Goal: Communication & Community: Answer question/provide support

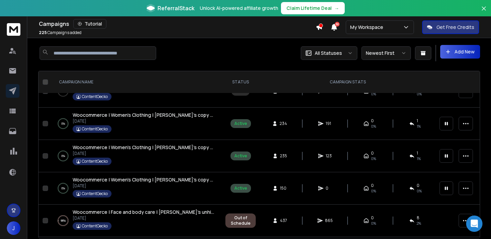
scroll to position [79, 0]
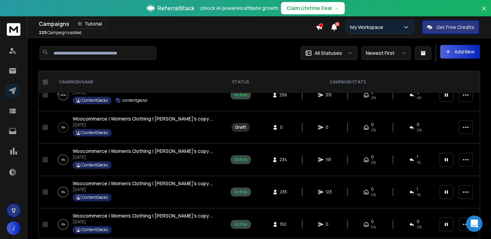
click at [367, 23] on button "My Workspace" at bounding box center [380, 27] width 68 height 14
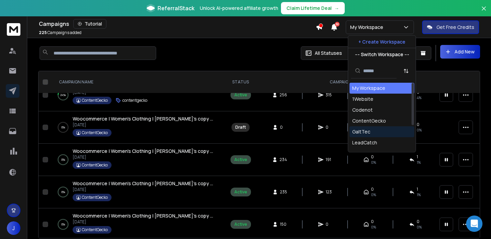
click at [382, 132] on div "GaltTec" at bounding box center [382, 132] width 65 height 11
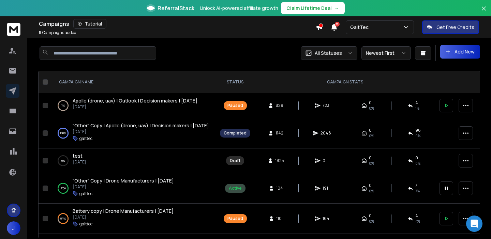
click at [190, 127] on span ""Other" Copy | Apollo (drone, uav) | Decision makers | Apr 16th 2025" at bounding box center [141, 125] width 136 height 6
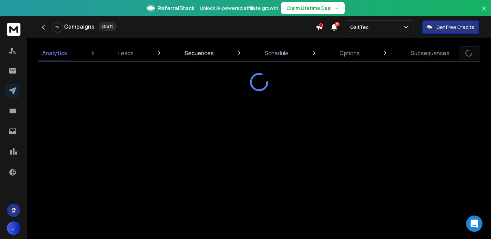
click at [203, 55] on p "Sequences" at bounding box center [199, 53] width 29 height 8
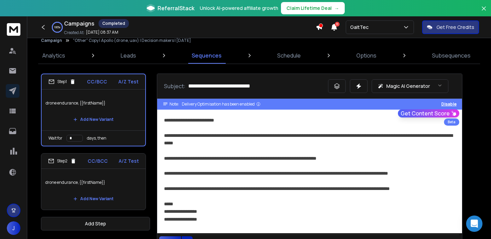
scroll to position [28, 0]
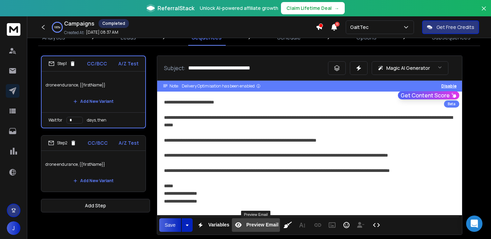
click at [272, 222] on div "Preview Email" at bounding box center [256, 225] width 48 height 11
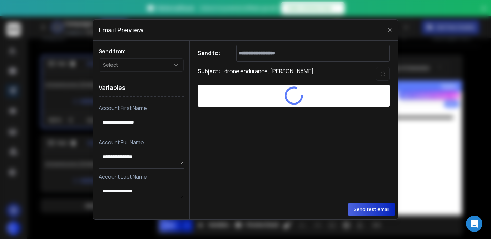
type textarea "**********"
type textarea "******"
type textarea "**********"
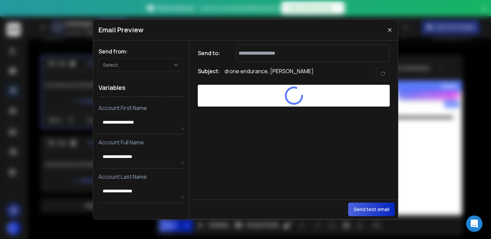
type textarea "******"
type textarea "****"
type textarea "**********"
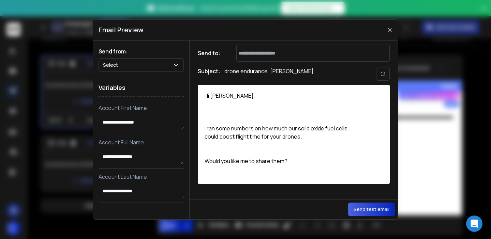
type textarea "**********"
type textarea "*******"
click at [272, 140] on div "Hi Sanath, I ran some numbers on how much our solid oxide fuel cells could boos…" at bounding box center [283, 134] width 171 height 99
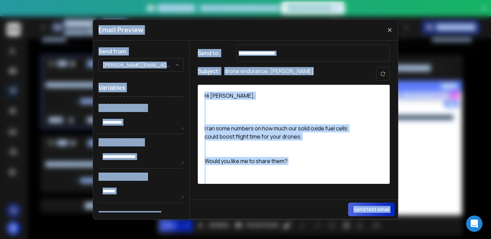
click at [272, 140] on div "Hi Sanath, I ran some numbers on how much our solid oxide fuel cells could boos…" at bounding box center [283, 134] width 171 height 99
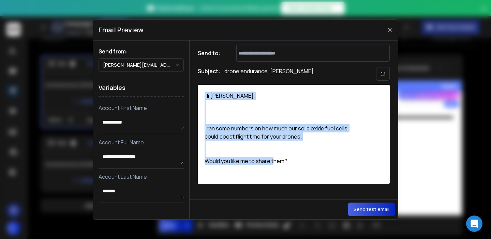
scroll to position [104, 0]
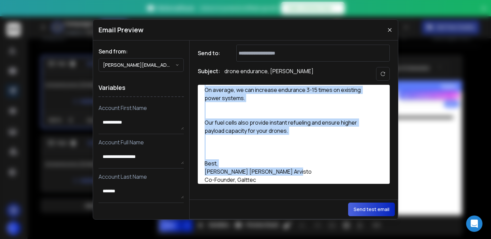
drag, startPoint x: 207, startPoint y: 96, endPoint x: 265, endPoint y: 184, distance: 105.6
click at [265, 184] on div "Hi Sanath, I ran some numbers on how much our solid oxide fuel cells could boos…" at bounding box center [294, 134] width 192 height 99
copy div "Hi Sanath, I ran some numbers on how much our solid oxide fuel cells could boos…"
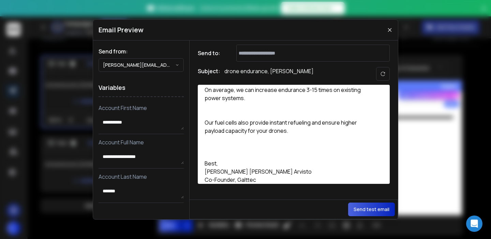
click at [69, 60] on div "**********" at bounding box center [245, 120] width 491 height 215
click at [390, 27] on icon at bounding box center [389, 29] width 5 height 5
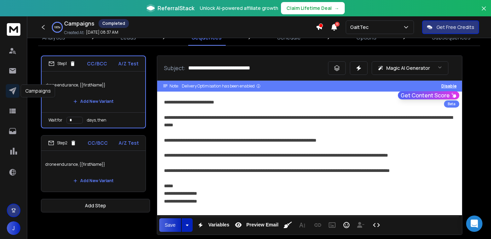
click at [10, 89] on icon at bounding box center [13, 91] width 8 height 8
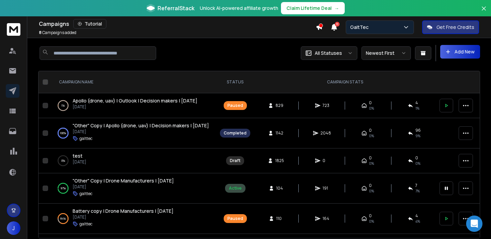
click at [364, 28] on p "GaltTec" at bounding box center [360, 27] width 21 height 7
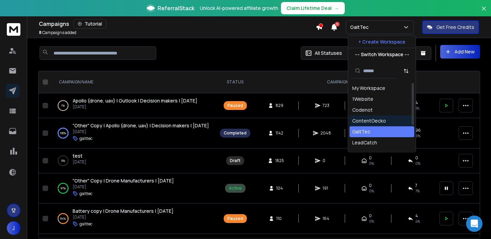
click at [377, 117] on div "ContentGecko" at bounding box center [382, 121] width 65 height 11
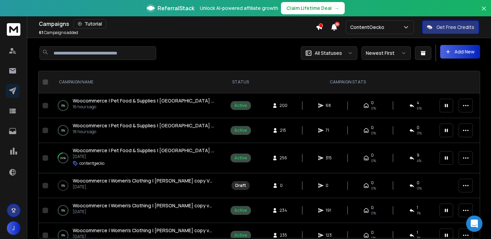
click at [116, 109] on p "16 hours ago" at bounding box center [144, 106] width 142 height 5
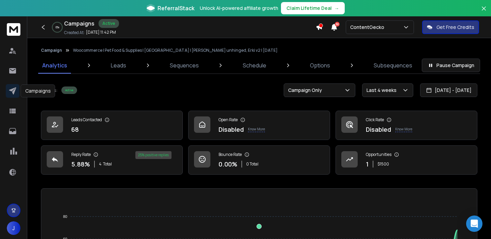
click at [14, 90] on icon at bounding box center [12, 91] width 7 height 7
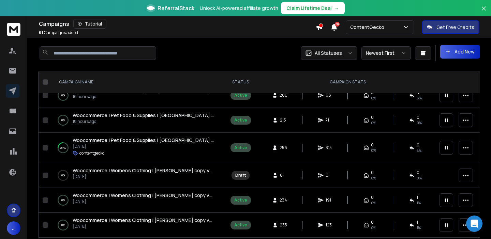
scroll to position [1, 0]
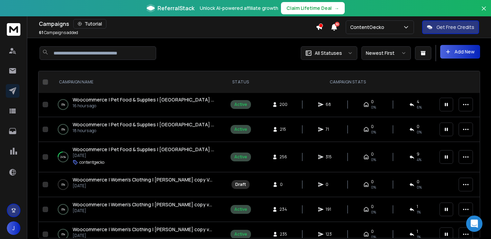
click at [131, 107] on p "16 hours ago" at bounding box center [144, 105] width 142 height 5
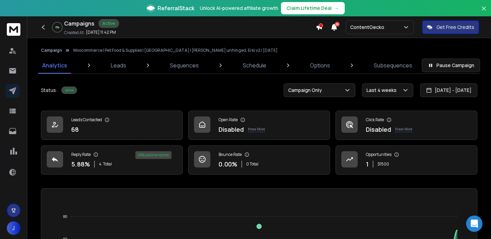
click at [146, 165] on link "Reply Rate 5.88 % 4 Total 25 % positive replies" at bounding box center [112, 160] width 142 height 29
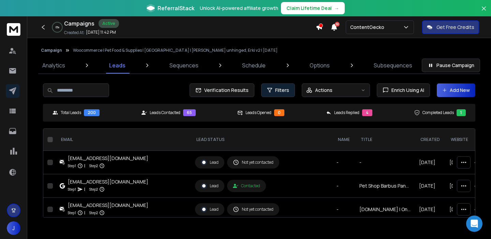
click at [276, 95] on button "Filters" at bounding box center [278, 91] width 34 height 14
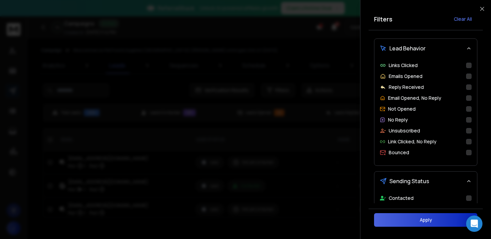
click at [420, 86] on p "Reply Received" at bounding box center [406, 87] width 35 height 7
click at [466, 86] on button "Reply Received" at bounding box center [468, 87] width 5 height 5
click at [415, 222] on button "Apply" at bounding box center [425, 221] width 103 height 14
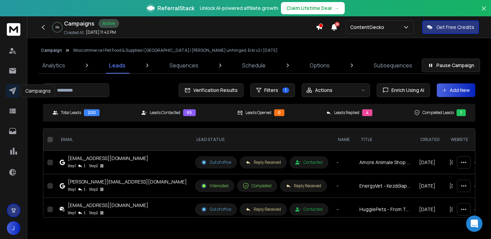
click at [14, 90] on icon at bounding box center [12, 91] width 7 height 7
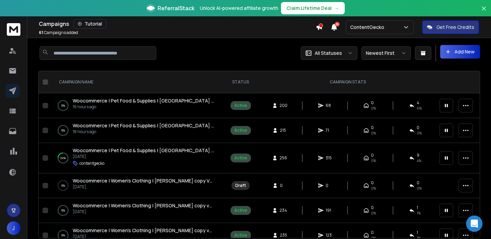
click at [104, 108] on p "16 hours ago" at bounding box center [144, 106] width 142 height 5
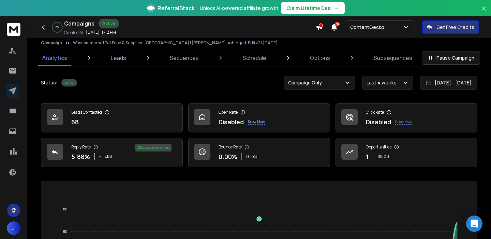
scroll to position [2, 0]
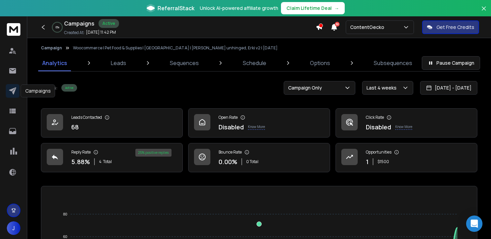
click at [13, 88] on icon at bounding box center [12, 91] width 7 height 7
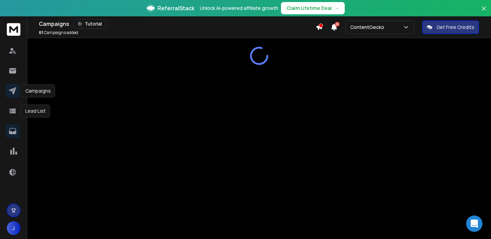
click at [13, 133] on icon at bounding box center [12, 131] width 7 height 6
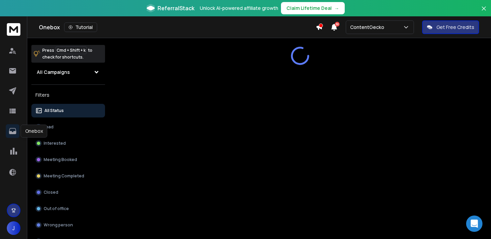
click at [13, 133] on icon at bounding box center [12, 131] width 7 height 6
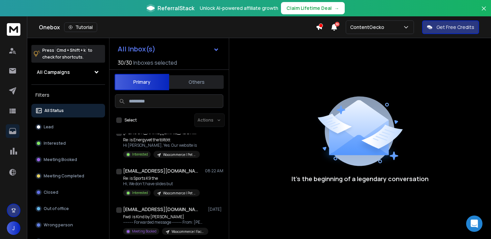
scroll to position [214, 0]
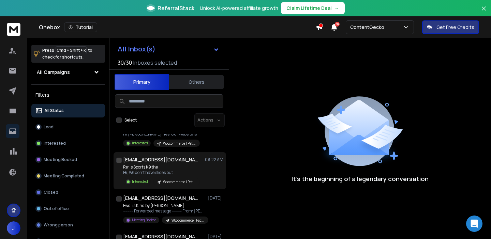
click at [154, 157] on h1 "[EMAIL_ADDRESS][DOMAIN_NAME]" at bounding box center [160, 160] width 75 height 7
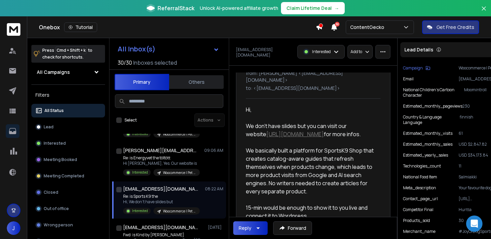
scroll to position [184, 0]
click at [202, 156] on div "[PERSON_NAME][EMAIL_ADDRESS][DOMAIN_NAME] 09:06 AM Re: is Energyvet the töltött…" at bounding box center [173, 162] width 100 height 29
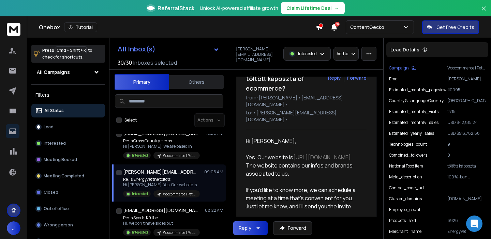
scroll to position [160, 0]
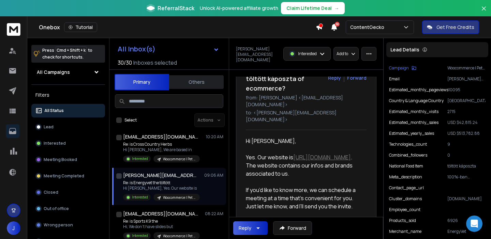
click at [204, 157] on div "Re: is Cross Country Herbs Hi [PERSON_NAME], We are based in Interested Woocomm…" at bounding box center [173, 152] width 100 height 21
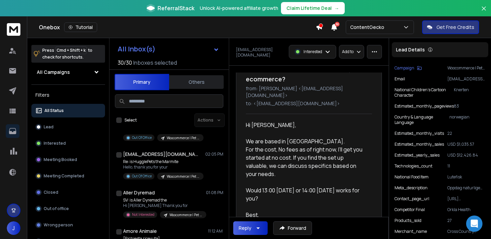
scroll to position [0, 0]
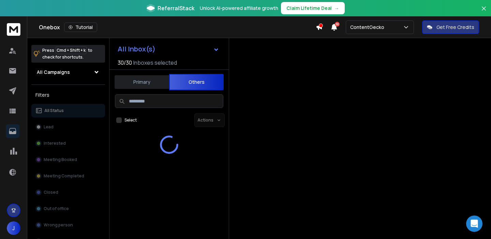
click at [186, 85] on button "Others" at bounding box center [196, 82] width 55 height 16
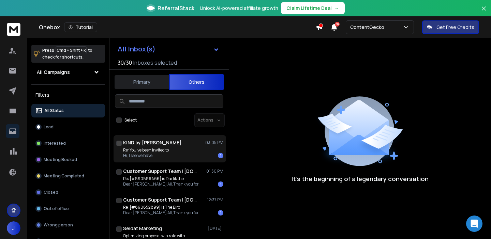
click at [159, 153] on p "Re: You've been invited to" at bounding box center [146, 150] width 46 height 5
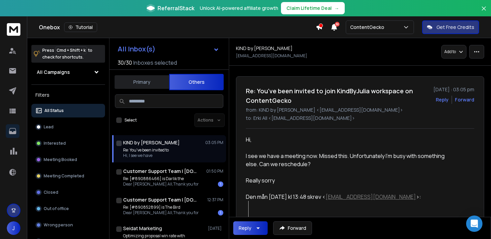
scroll to position [16, 0]
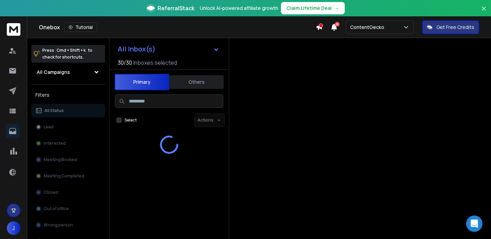
click at [151, 83] on button "Primary" at bounding box center [142, 82] width 55 height 16
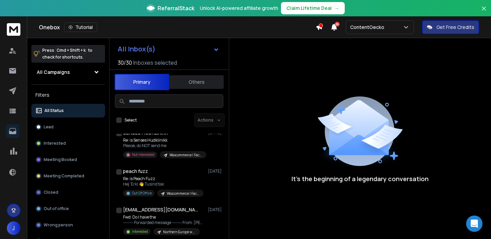
scroll to position [556, 0]
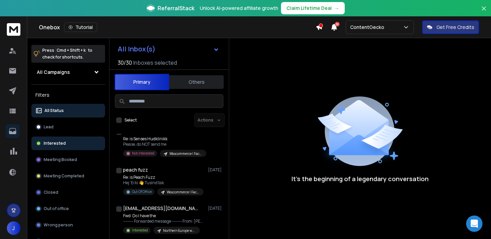
click at [85, 145] on button "Interested" at bounding box center [68, 144] width 74 height 14
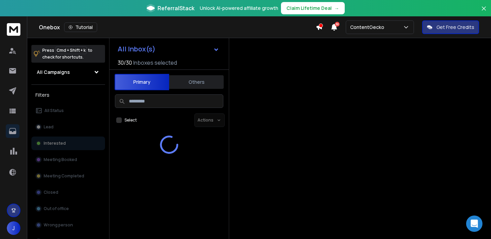
scroll to position [0, 0]
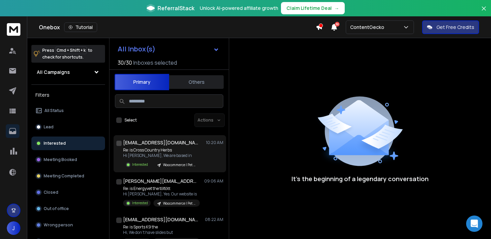
click at [162, 158] on p "Hi [PERSON_NAME], We are based in" at bounding box center [161, 155] width 77 height 5
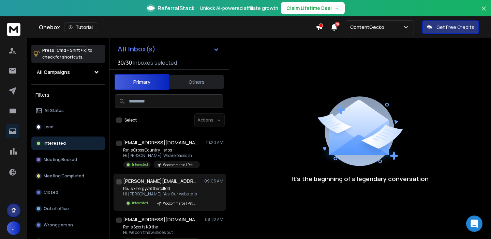
click at [168, 190] on p "Re: is Energyvet the töltött" at bounding box center [161, 188] width 77 height 5
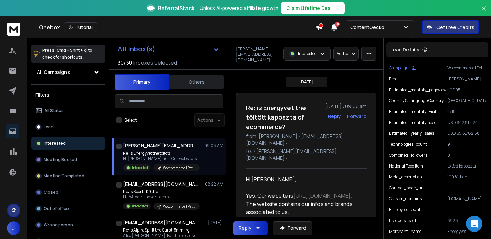
scroll to position [36, 0]
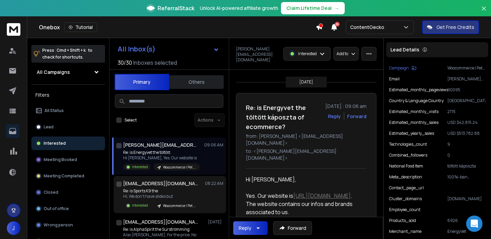
click at [168, 190] on p "Re: is Sports K9 the" at bounding box center [161, 191] width 77 height 5
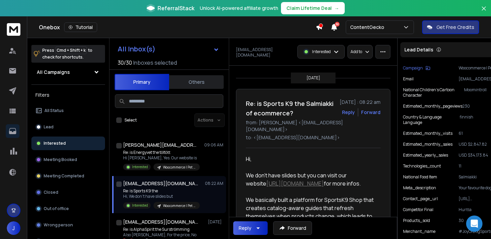
scroll to position [70, 0]
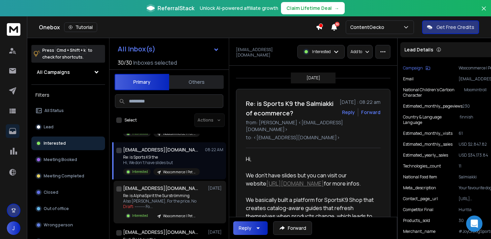
click at [168, 191] on div "[EMAIL_ADDRESS][DOMAIN_NAME] [DATE]" at bounding box center [173, 188] width 100 height 7
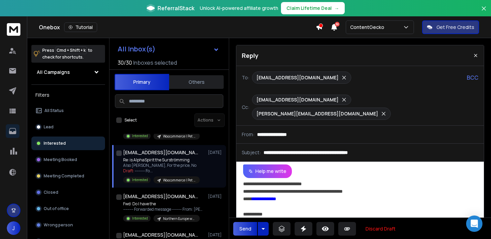
scroll to position [73, 0]
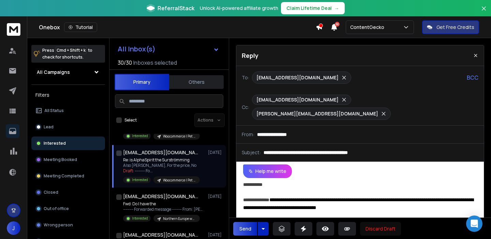
click at [381, 228] on button "Discard Draft" at bounding box center [380, 229] width 41 height 14
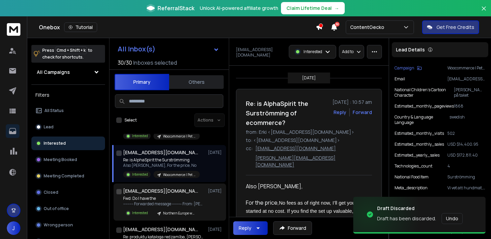
scroll to position [131, 0]
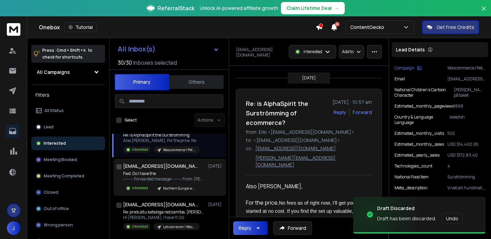
click at [189, 173] on p "Fwd: Do I have the" at bounding box center [164, 173] width 82 height 5
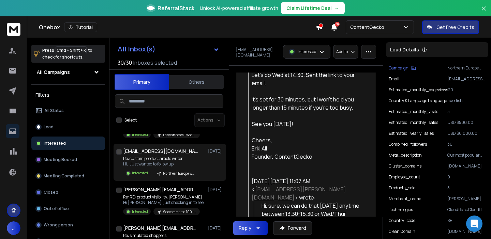
scroll to position [221, 0]
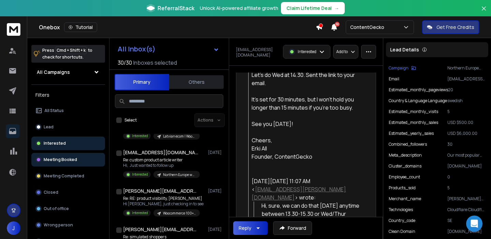
click at [81, 161] on button "Meeting Booked" at bounding box center [68, 160] width 74 height 14
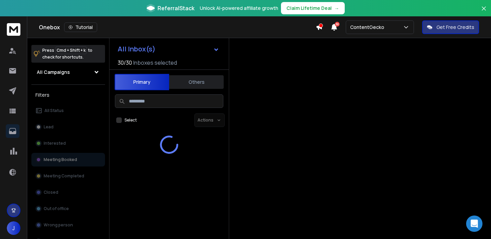
scroll to position [0, 0]
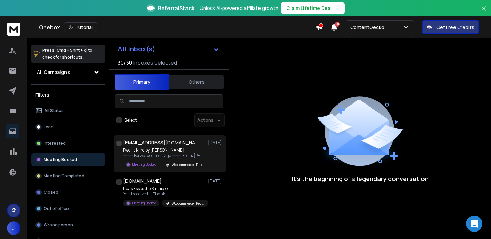
click at [163, 154] on p "---------- Forwarded message --------- From: [PERSON_NAME]" at bounding box center [164, 155] width 82 height 5
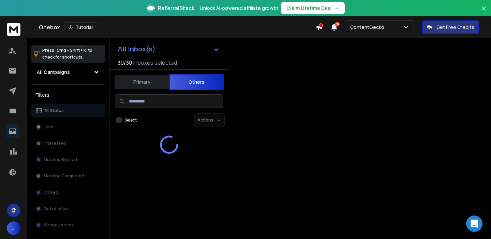
click at [202, 84] on button "Others" at bounding box center [196, 82] width 55 height 16
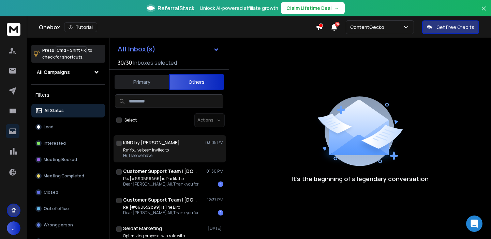
click at [192, 146] on div "KIND by [PERSON_NAME] 03:05 PM Re: You've been invited to Hi, I see we have" at bounding box center [173, 149] width 100 height 19
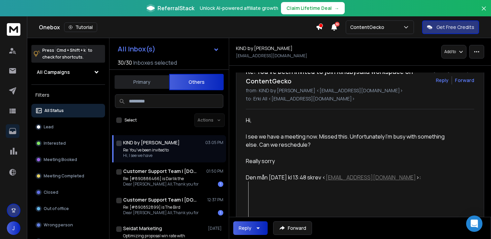
scroll to position [82, 0]
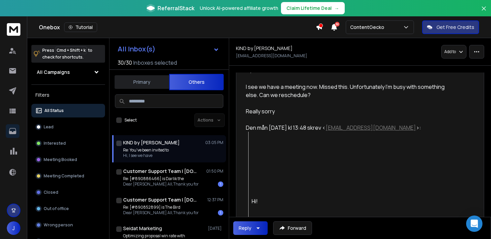
click at [140, 76] on button "Primary" at bounding box center [142, 82] width 55 height 15
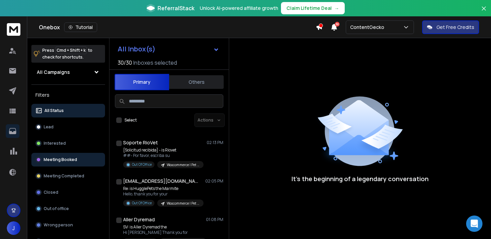
click at [68, 156] on button "Meeting Booked" at bounding box center [68, 160] width 74 height 14
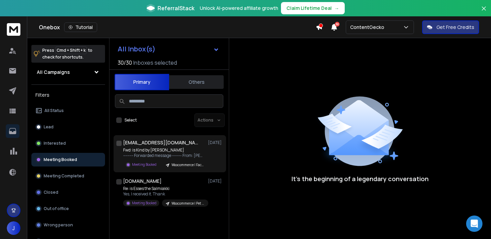
click at [177, 149] on p "Fwd: is Kind by [PERSON_NAME]" at bounding box center [164, 150] width 82 height 5
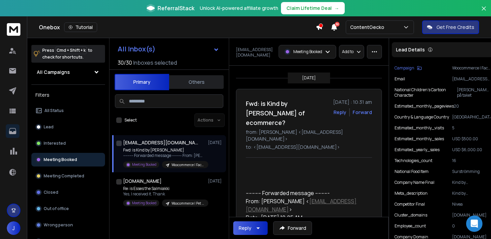
click at [196, 87] on button "Others" at bounding box center [196, 82] width 55 height 15
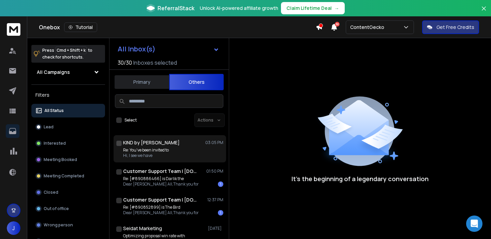
click at [177, 147] on div "KIND by [PERSON_NAME] 03:05 PM Re: You've been invited to Hi, I see we have" at bounding box center [173, 149] width 100 height 19
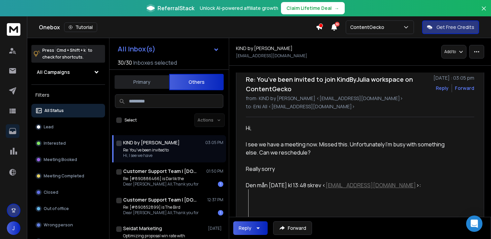
scroll to position [17, 0]
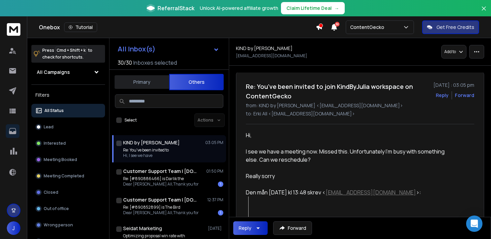
click at [246, 223] on button "Reply" at bounding box center [250, 229] width 34 height 14
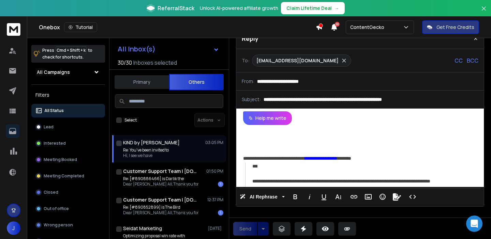
scroll to position [0, 0]
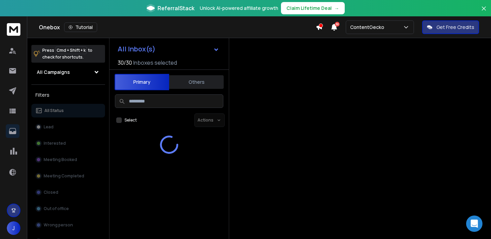
click at [136, 77] on button "Primary" at bounding box center [142, 82] width 55 height 16
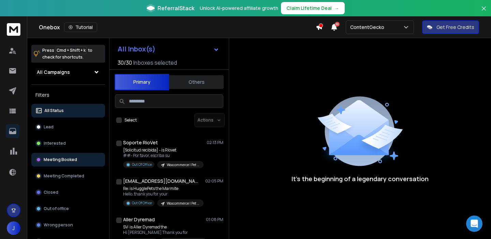
click at [74, 155] on button "Meeting Booked" at bounding box center [68, 160] width 74 height 14
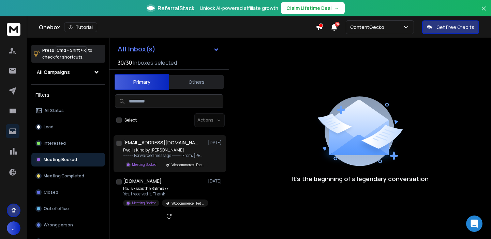
click at [141, 149] on p "Fwd: is Kind by [PERSON_NAME]" at bounding box center [164, 150] width 82 height 5
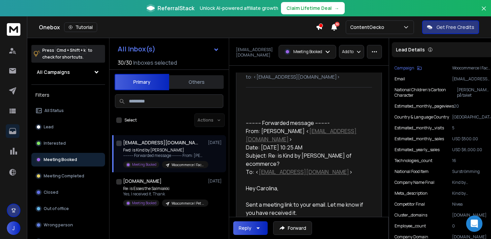
scroll to position [74, 0]
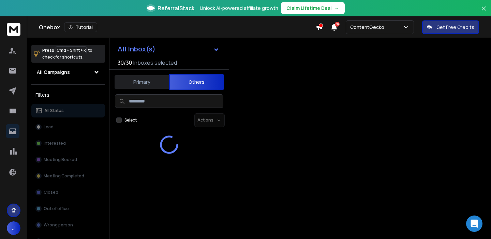
click at [203, 88] on button "Others" at bounding box center [196, 82] width 55 height 16
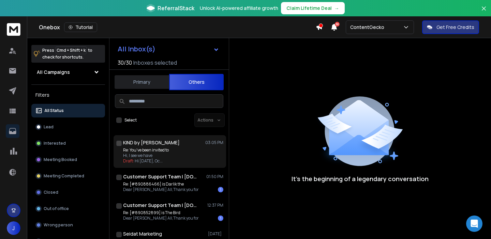
click at [198, 146] on div "KIND by [PERSON_NAME] 03:05 PM" at bounding box center [173, 143] width 100 height 7
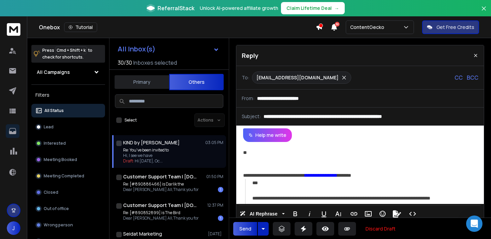
click at [285, 160] on div at bounding box center [360, 161] width 234 height 8
click at [282, 155] on div "**" at bounding box center [359, 153] width 232 height 8
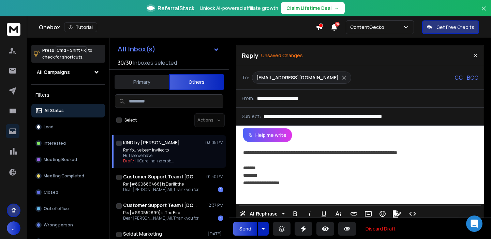
click at [240, 230] on button "Send" at bounding box center [245, 229] width 24 height 14
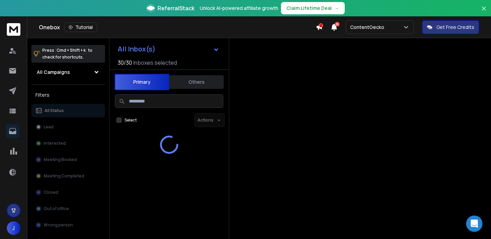
click at [140, 83] on button "Primary" at bounding box center [142, 82] width 55 height 16
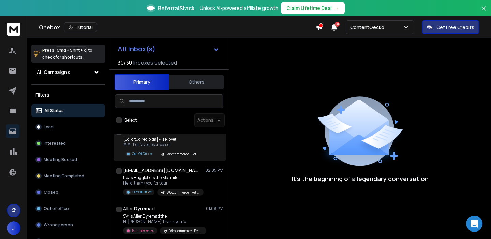
scroll to position [7, 0]
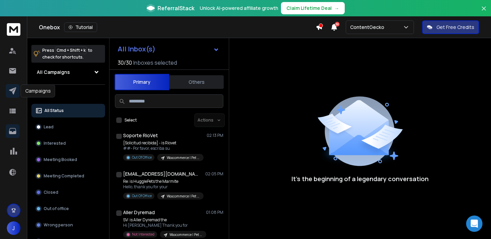
click at [11, 89] on icon at bounding box center [13, 91] width 8 height 8
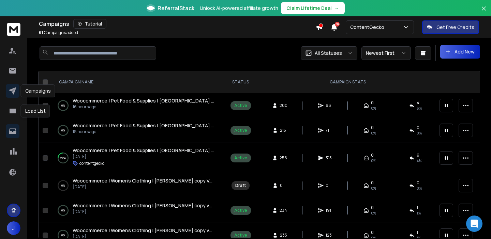
click at [10, 127] on link at bounding box center [13, 131] width 14 height 14
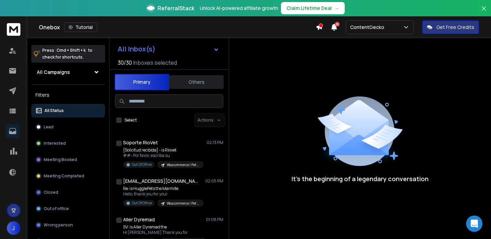
click at [186, 83] on button "Others" at bounding box center [196, 82] width 55 height 15
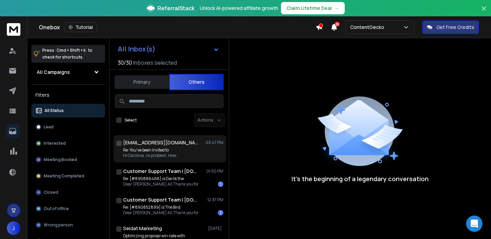
click at [187, 146] on div "[EMAIL_ADDRESS][DOMAIN_NAME] 03:47 PM Re: You've been invited to Hi Carolina, n…" at bounding box center [173, 149] width 100 height 19
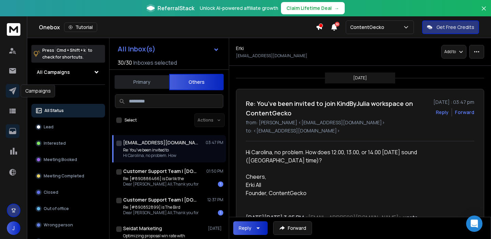
click at [9, 89] on icon at bounding box center [13, 91] width 8 height 8
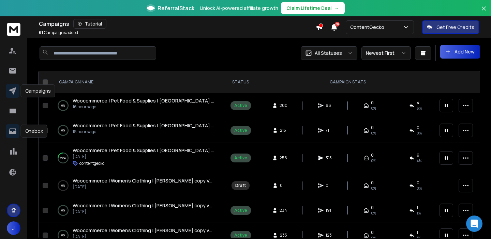
click at [13, 132] on icon at bounding box center [12, 131] width 7 height 6
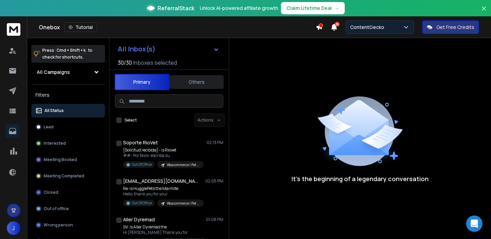
click at [366, 27] on p "ContentGecko" at bounding box center [368, 27] width 37 height 7
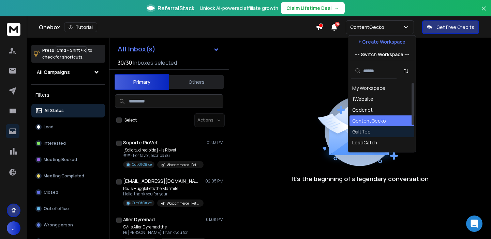
click at [369, 131] on div "GaltTec" at bounding box center [361, 132] width 18 height 7
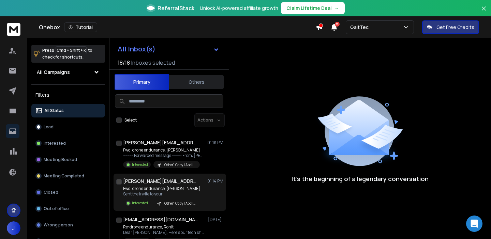
click at [155, 191] on p "Fwd: drone endurance, [PERSON_NAME]" at bounding box center [161, 188] width 77 height 5
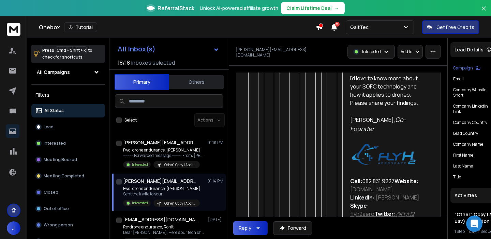
scroll to position [2654, 0]
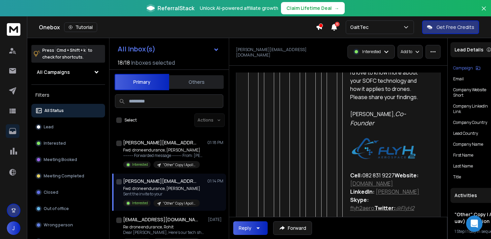
drag, startPoint x: 356, startPoint y: 119, endPoint x: 373, endPoint y: 211, distance: 93.4
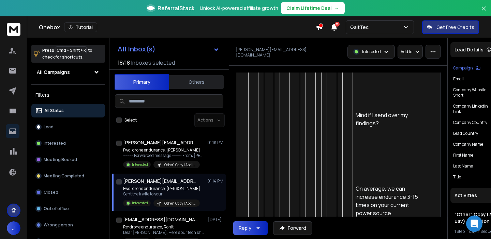
scroll to position [2996, 0]
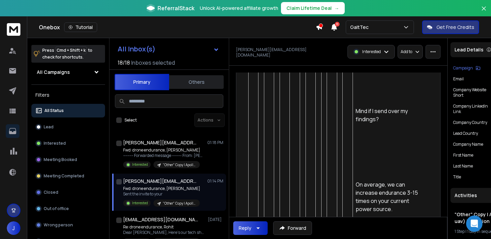
click at [404, 179] on blockquote "Hello Mark, I made some calculations on how much our solid oxide fuel cells cou…" at bounding box center [389, 181] width 73 height 442
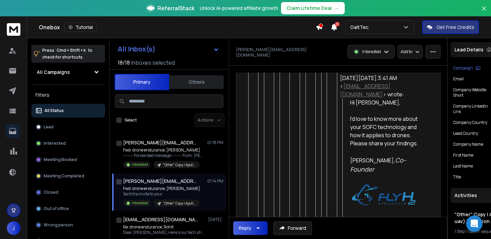
scroll to position [2607, 0]
drag, startPoint x: 407, startPoint y: 179, endPoint x: 356, endPoint y: 167, distance: 52.4
copy blockquote "Hello Mark, I made some calculations on how much our solid oxide fuel cells cou…"
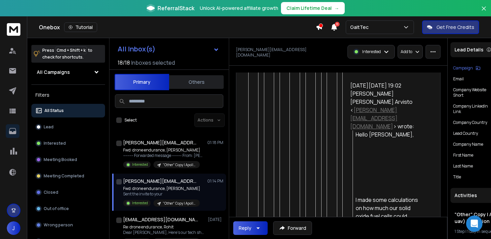
scroll to position [6440, 0]
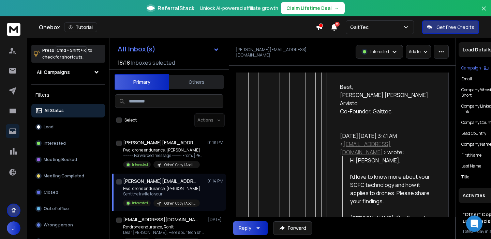
scroll to position [2442, 0]
drag, startPoint x: 427, startPoint y: 165, endPoint x: 349, endPoint y: 107, distance: 97.3
copy div "Hi Laura, I'd love to know more about your SOFC technology and how it applies t…"
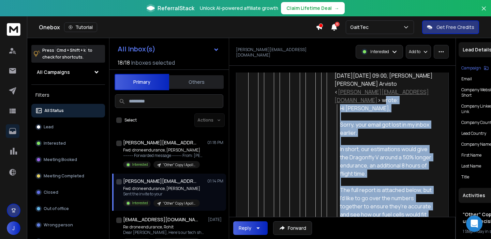
scroll to position [2243, 0]
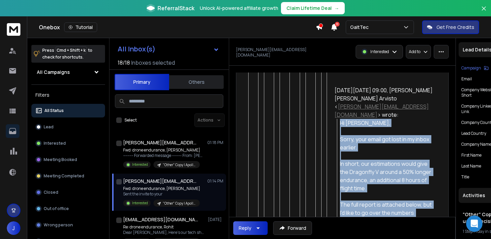
drag, startPoint x: 394, startPoint y: 189, endPoint x: 339, endPoint y: 83, distance: 119.9
copy blockquote "Hi Mark, Sorry, your email got lost in my inbox earlier. In short, our estimati…"
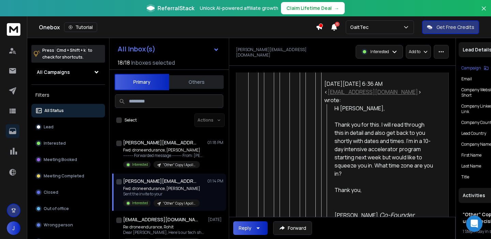
scroll to position [1968, 0]
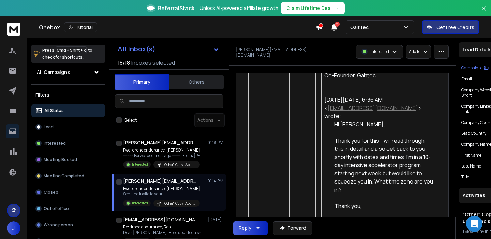
drag, startPoint x: 409, startPoint y: 201, endPoint x: 334, endPoint y: 92, distance: 132.6
copy div "Hi Laura, Thank you for this. I will read through this in detail and also get b…"
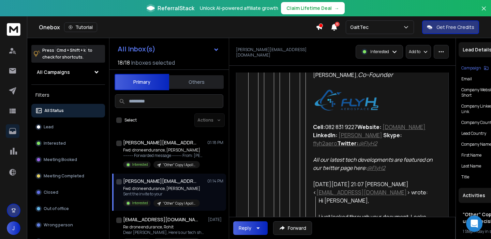
scroll to position [1419, 0]
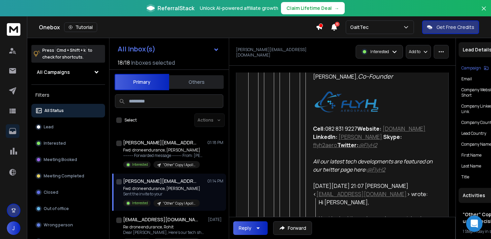
drag, startPoint x: 395, startPoint y: 163, endPoint x: 317, endPoint y: 179, distance: 79.4
copy div "Hi Laura, I just looked through your document. Looks really interesting. I'll s…"
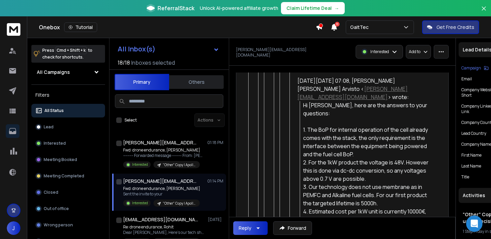
scroll to position [1071, 0]
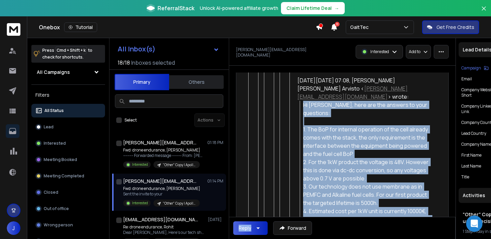
drag, startPoint x: 303, startPoint y: 91, endPoint x: 330, endPoint y: 222, distance: 133.3
click at [331, 228] on div "laura@galttec.com Interested Add to Interested Add to Today Fwd: drone enduranc…" at bounding box center [342, 157] width 226 height 239
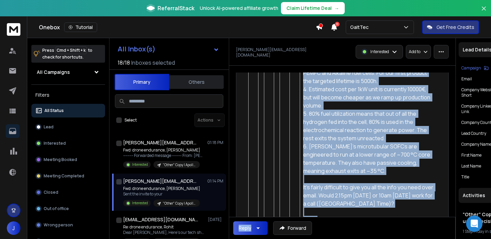
scroll to position [1209, 0]
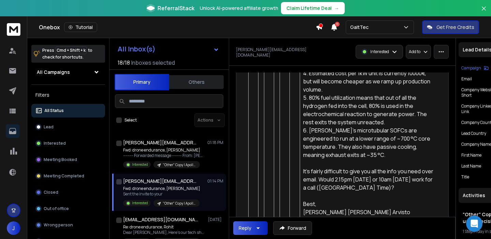
click at [351, 217] on div "Co-Founder, Galttec" at bounding box center [368, 221] width 130 height 8
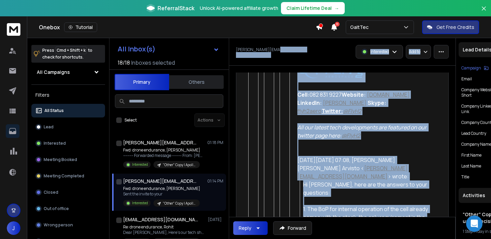
scroll to position [978, 0]
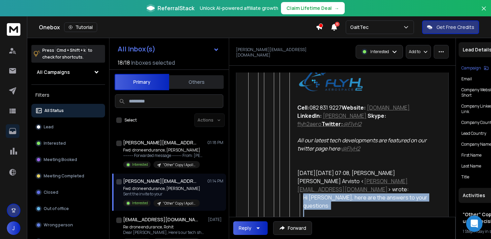
drag, startPoint x: 355, startPoint y: 198, endPoint x: 298, endPoint y: 183, distance: 58.6
copy blockquote "Hi Mark, here are the answers to your questions: 1. The BoP for internal operat…"
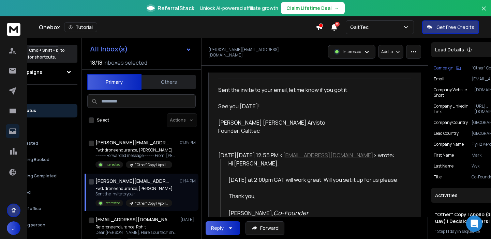
scroll to position [0, 0]
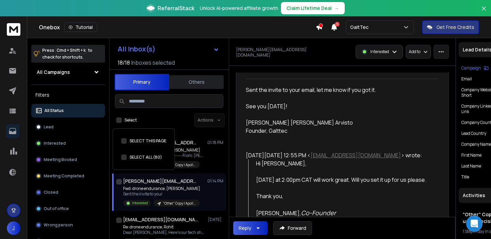
click at [184, 80] on button "Others" at bounding box center [196, 82] width 55 height 15
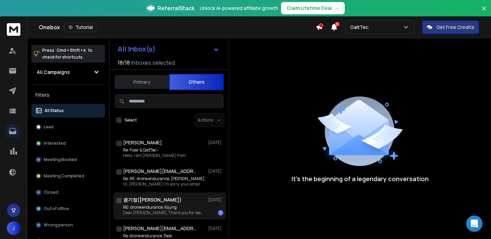
click at [162, 202] on h1 "권기정(Kijung Kwon)" at bounding box center [152, 200] width 59 height 7
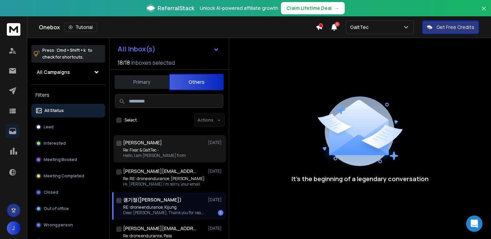
click at [158, 140] on div "Laura Vilcane 20 Jun" at bounding box center [173, 143] width 100 height 7
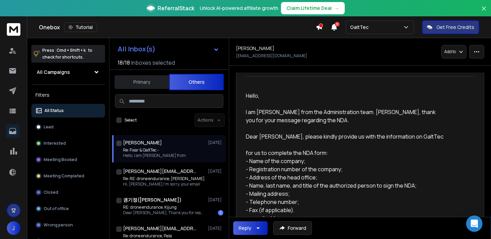
scroll to position [91, 0]
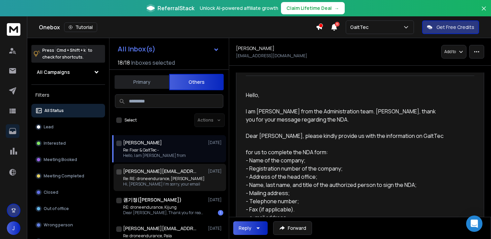
click at [179, 175] on div "shawn@theissuav.com 05 Jun" at bounding box center [173, 171] width 100 height 7
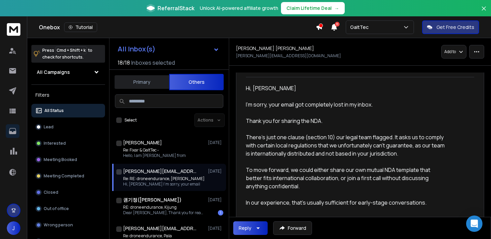
scroll to position [0, 0]
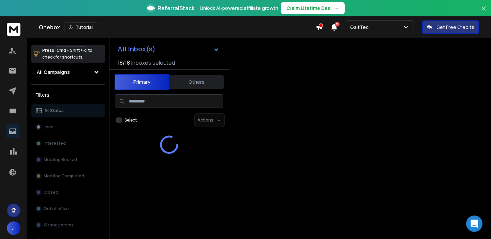
click at [160, 85] on button "Primary" at bounding box center [142, 82] width 55 height 16
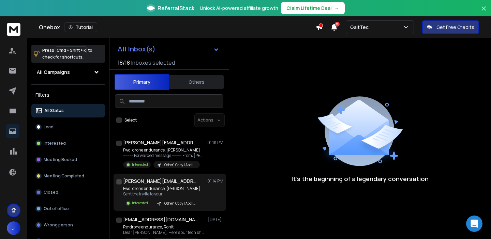
click at [193, 188] on p "Fwd: drone endurance, Mark" at bounding box center [161, 188] width 77 height 5
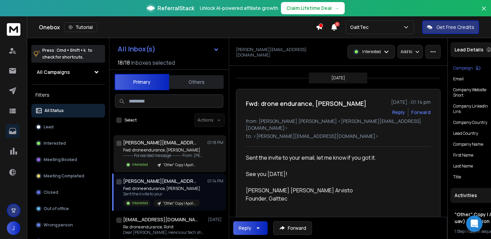
click at [163, 145] on h1 "laura@galttec.com" at bounding box center [160, 143] width 75 height 7
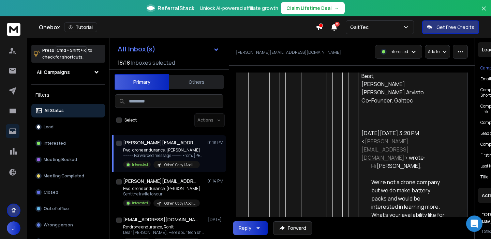
scroll to position [2076, 0]
